Goal: Task Accomplishment & Management: Manage account settings

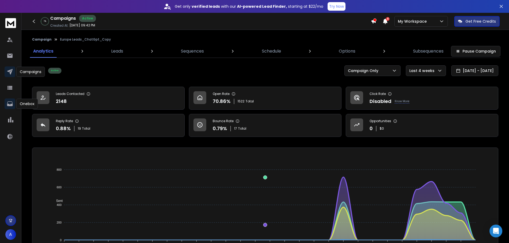
click at [11, 103] on icon at bounding box center [10, 104] width 6 height 6
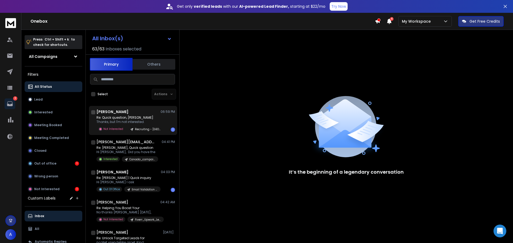
click at [126, 116] on p "Re: Quick question, Andy" at bounding box center [128, 118] width 64 height 4
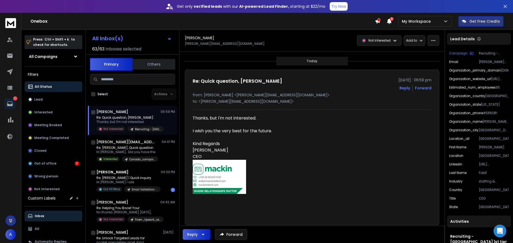
click at [124, 117] on p "Re: Quick question, Andy" at bounding box center [128, 118] width 64 height 4
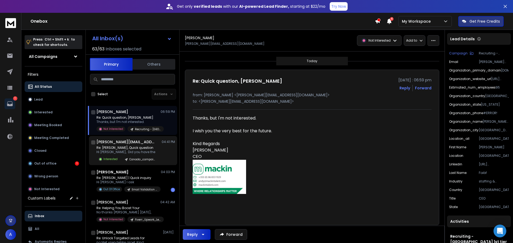
click at [129, 145] on div "balbina@lifemaideasy.com 04:41 PM Re: Balbina, Quick question Hi Balbina, Did y…" at bounding box center [135, 150] width 79 height 23
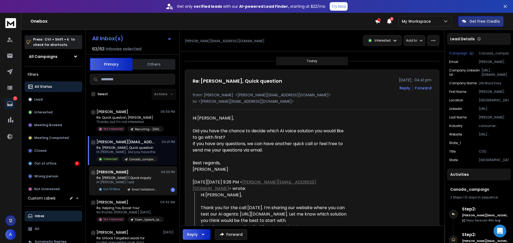
click at [136, 177] on p "Re: Jim | Quick inquiry" at bounding box center [128, 178] width 64 height 4
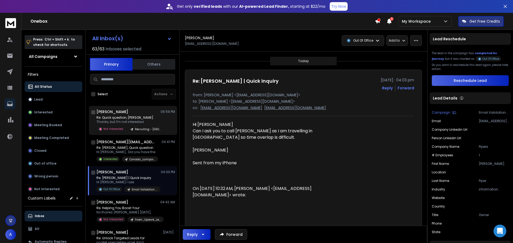
click at [122, 114] on div "Andy Mackin 06:59 PM" at bounding box center [135, 111] width 79 height 5
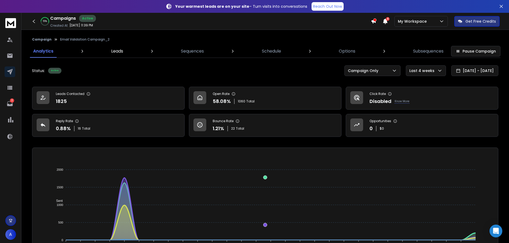
click at [121, 51] on p "Leads" at bounding box center [117, 51] width 12 height 6
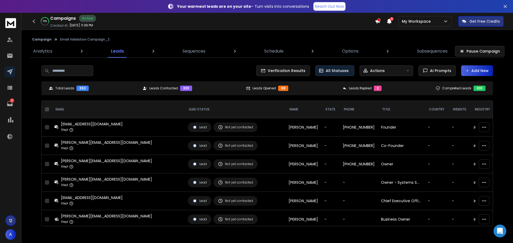
click at [337, 69] on p "All Statuses" at bounding box center [337, 70] width 23 height 5
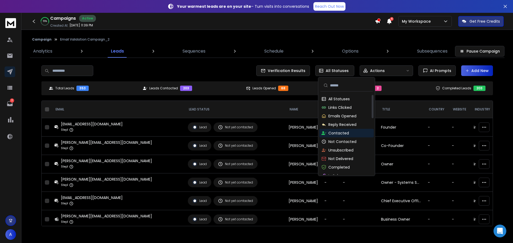
click at [334, 130] on div "Contacted" at bounding box center [346, 133] width 55 height 9
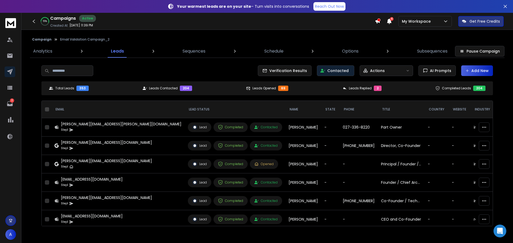
click at [337, 72] on p "Contacted" at bounding box center [337, 70] width 21 height 5
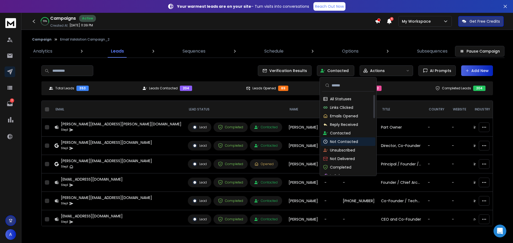
click at [342, 139] on p "Not Contacted" at bounding box center [344, 141] width 28 height 5
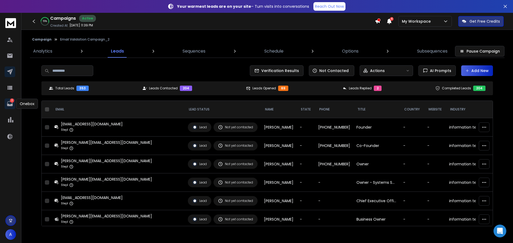
click at [11, 99] on p "2" at bounding box center [12, 101] width 4 height 4
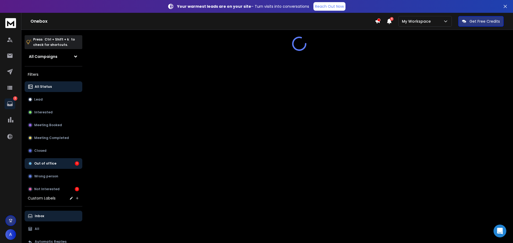
click at [54, 163] on button "Out of office 1" at bounding box center [54, 163] width 58 height 11
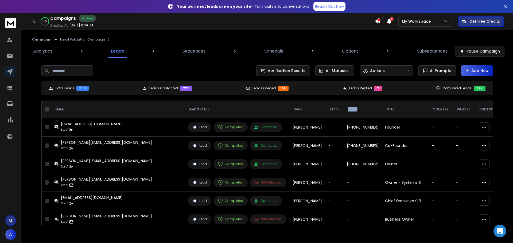
drag, startPoint x: 328, startPoint y: 108, endPoint x: 338, endPoint y: 108, distance: 9.9
click at [344, 108] on th "Phone" at bounding box center [363, 109] width 38 height 17
click at [382, 109] on th "title" at bounding box center [405, 109] width 47 height 17
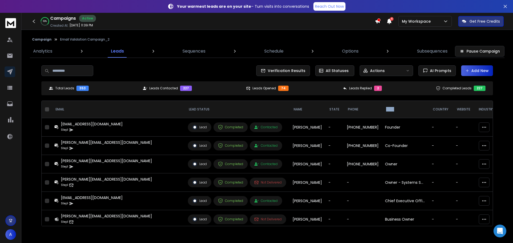
click at [382, 109] on th "title" at bounding box center [405, 109] width 47 height 17
click at [344, 109] on th "Phone" at bounding box center [363, 109] width 38 height 17
click at [325, 108] on th "State" at bounding box center [334, 109] width 18 height 17
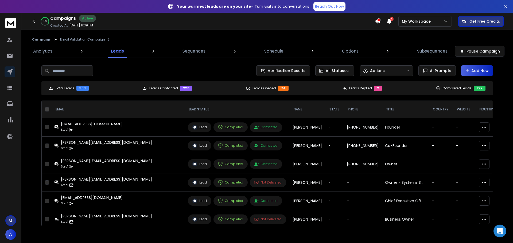
click at [382, 110] on th "title" at bounding box center [405, 109] width 47 height 17
click at [344, 108] on th "Phone" at bounding box center [363, 109] width 38 height 17
click at [344, 109] on th "Phone" at bounding box center [363, 109] width 38 height 17
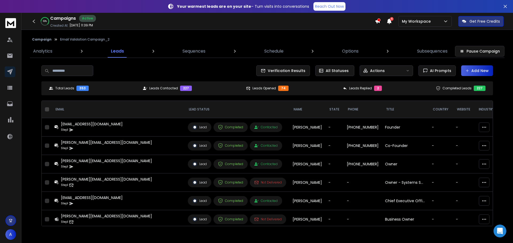
click at [325, 110] on th "State" at bounding box center [334, 109] width 18 height 17
